Goal: Task Accomplishment & Management: Manage account settings

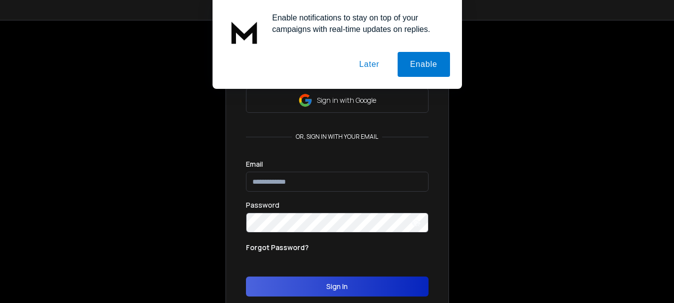
click at [310, 182] on input "email" at bounding box center [337, 182] width 183 height 20
click at [267, 188] on input "email" at bounding box center [337, 182] width 183 height 20
paste input "**********"
type input "**********"
click at [281, 282] on button "Sign In" at bounding box center [337, 286] width 183 height 20
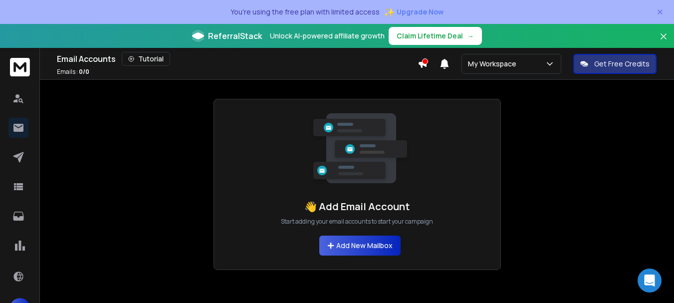
scroll to position [40, 0]
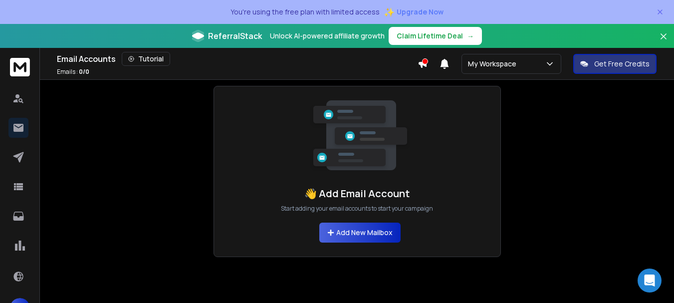
click at [28, 70] on icon at bounding box center [20, 67] width 20 height 18
click at [20, 71] on icon at bounding box center [20, 67] width 20 height 18
click at [355, 231] on button "Add New Mailbox" at bounding box center [359, 232] width 81 height 20
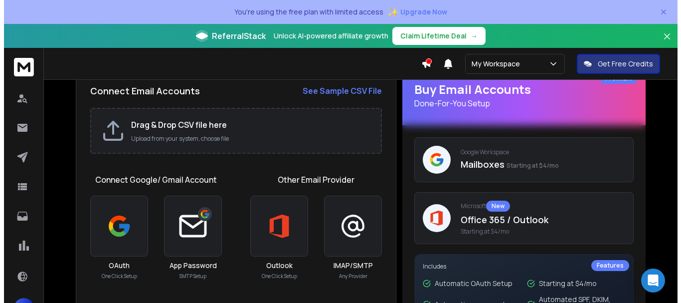
scroll to position [154, 0]
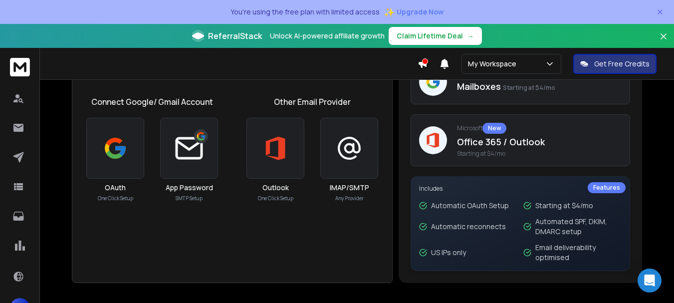
click at [133, 173] on div at bounding box center [115, 148] width 58 height 61
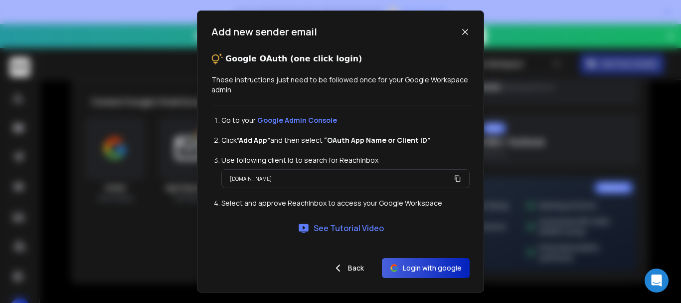
click at [420, 268] on button "Login with google" at bounding box center [426, 268] width 88 height 20
